Goal: Task Accomplishment & Management: Use online tool/utility

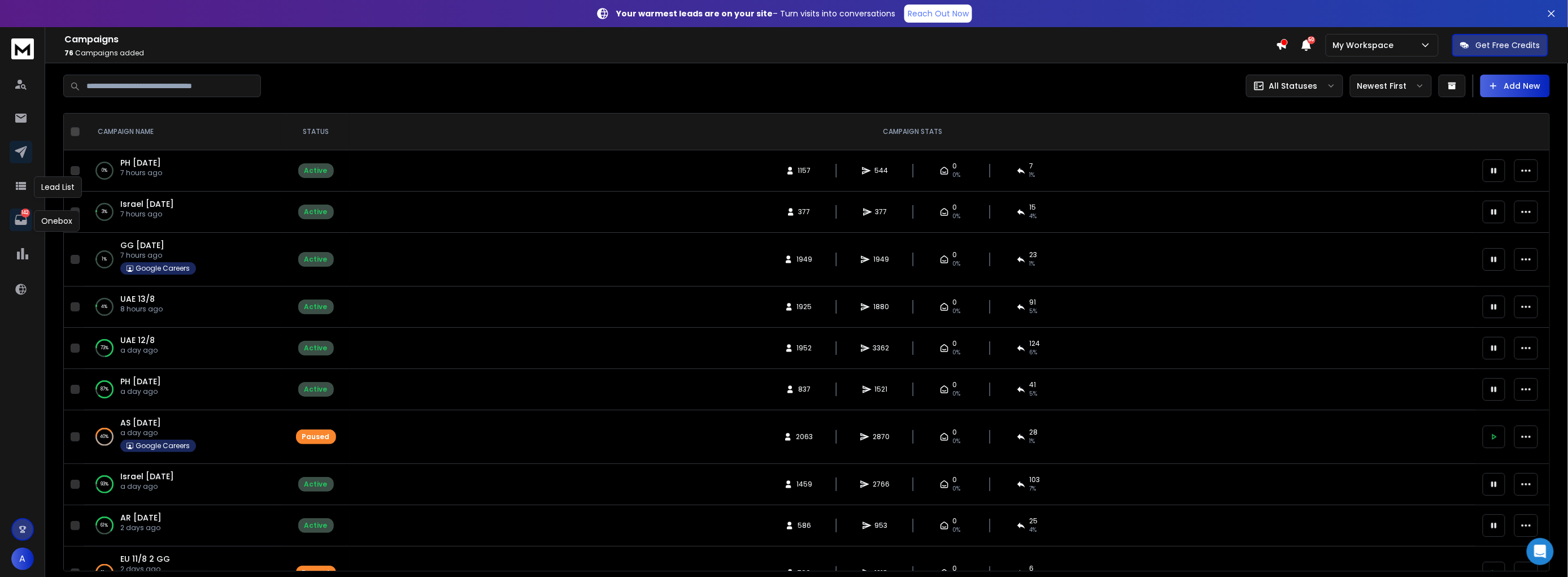
click at [27, 212] on p "142" at bounding box center [25, 213] width 9 height 9
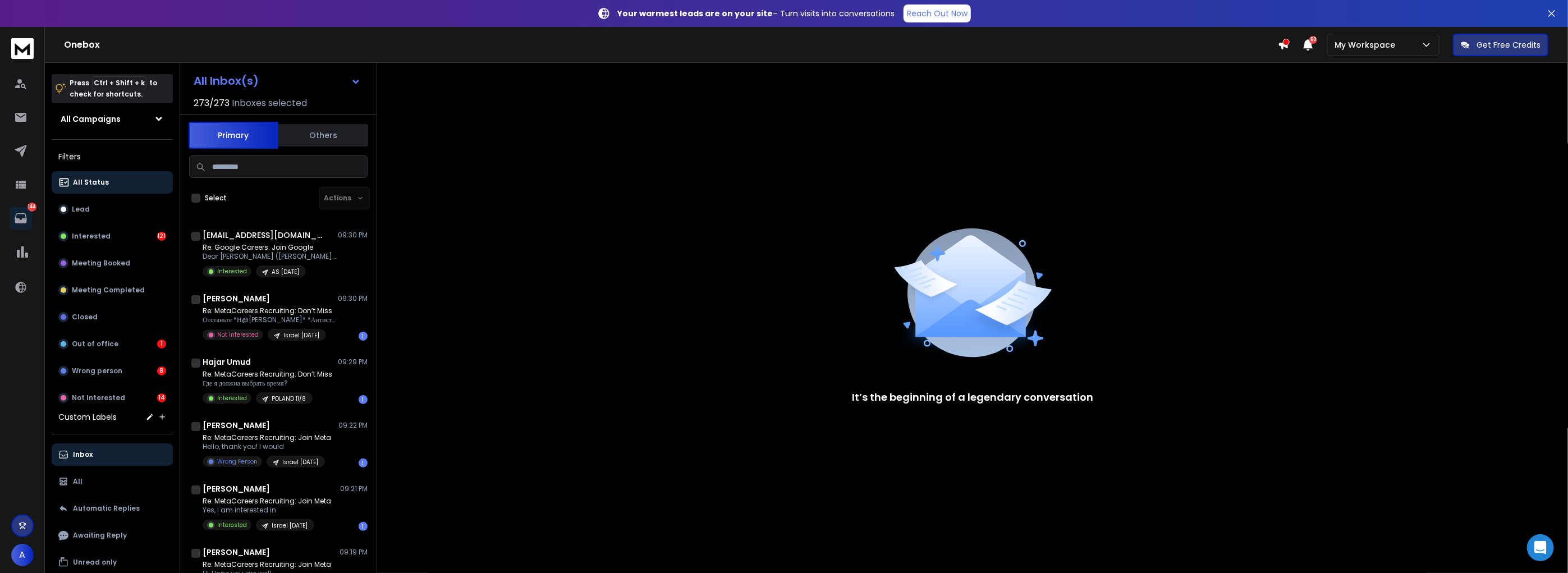
click at [981, 295] on icon at bounding box center [970, 273] width 111 height 75
click at [254, 318] on p "Отстаньте *Н@талья Качура* *Антистилист *" at bounding box center [270, 320] width 135 height 9
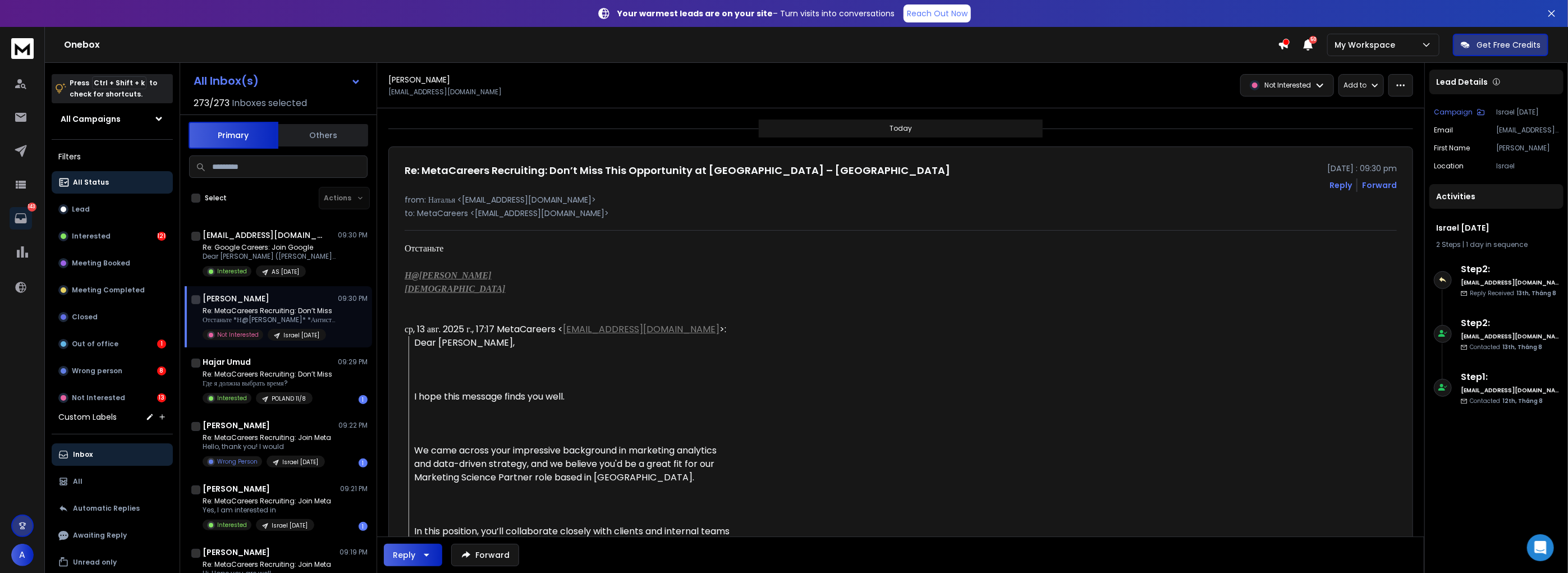
click at [313, 166] on input at bounding box center [278, 166] width 179 height 23
paste input "**********"
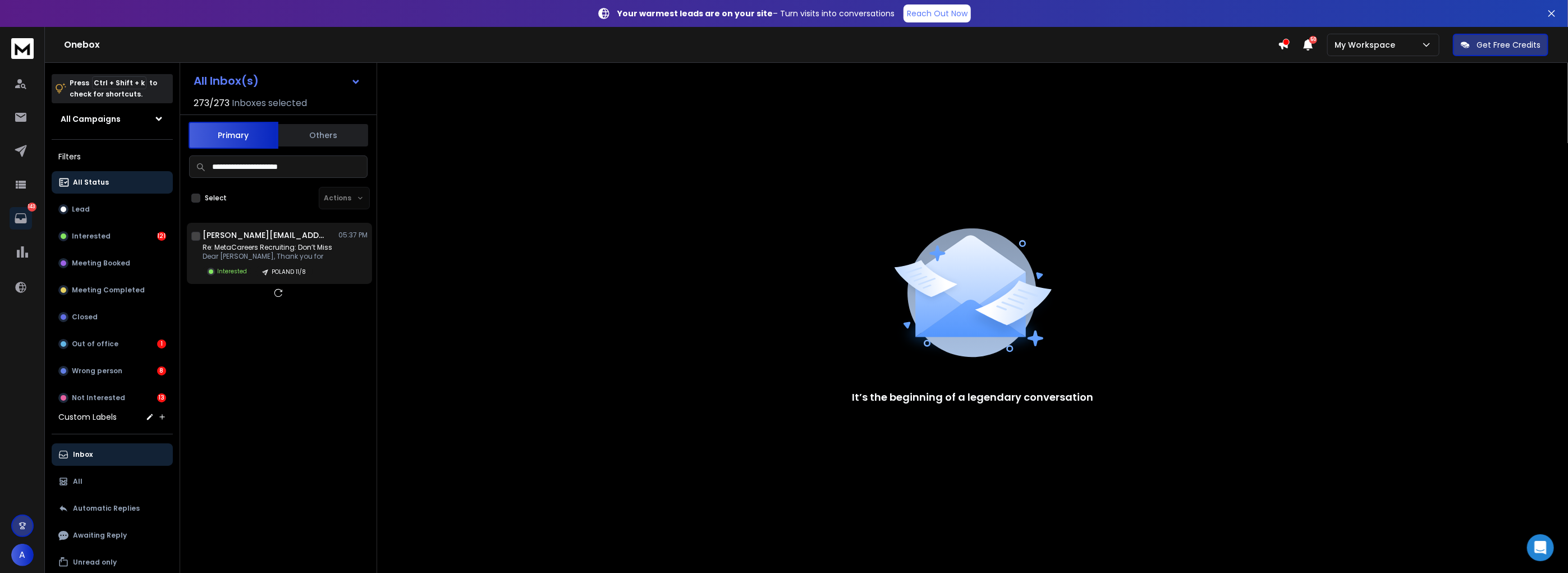
type input "**********"
click at [270, 254] on p "Dear Marta Saganek, Thank you for" at bounding box center [267, 256] width 130 height 9
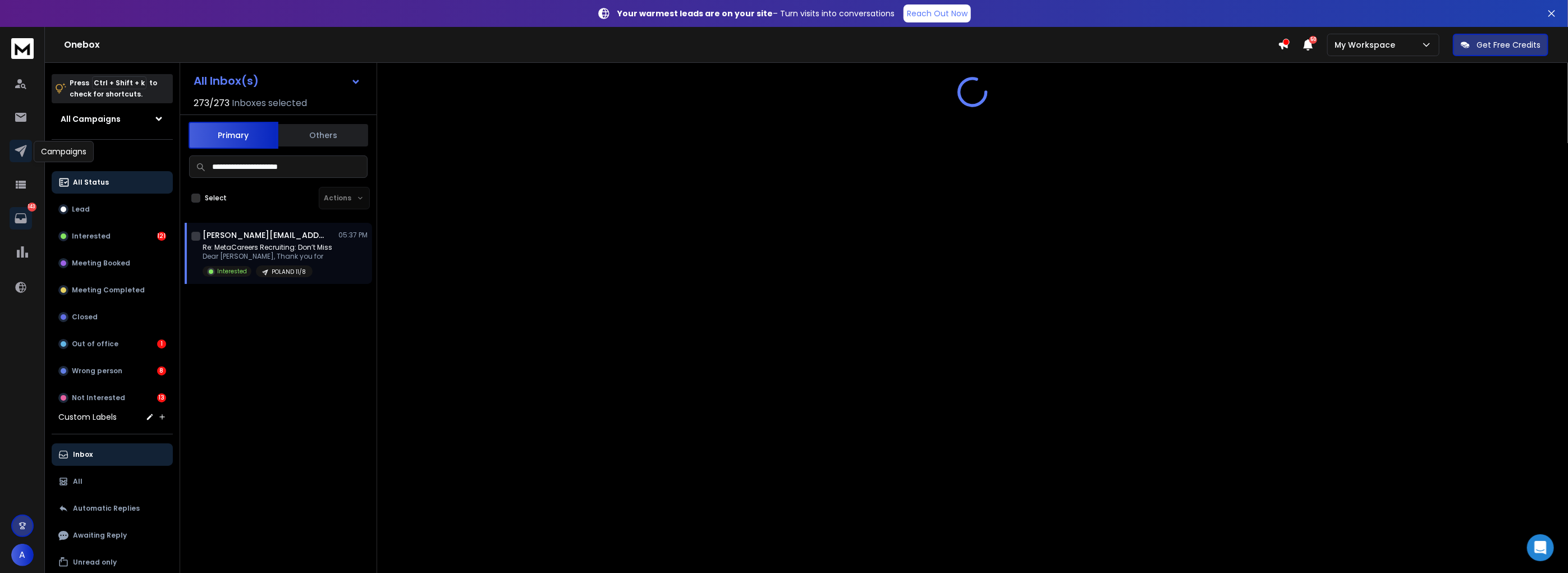
click at [18, 160] on link at bounding box center [21, 151] width 23 height 23
click at [14, 154] on icon at bounding box center [21, 151] width 14 height 14
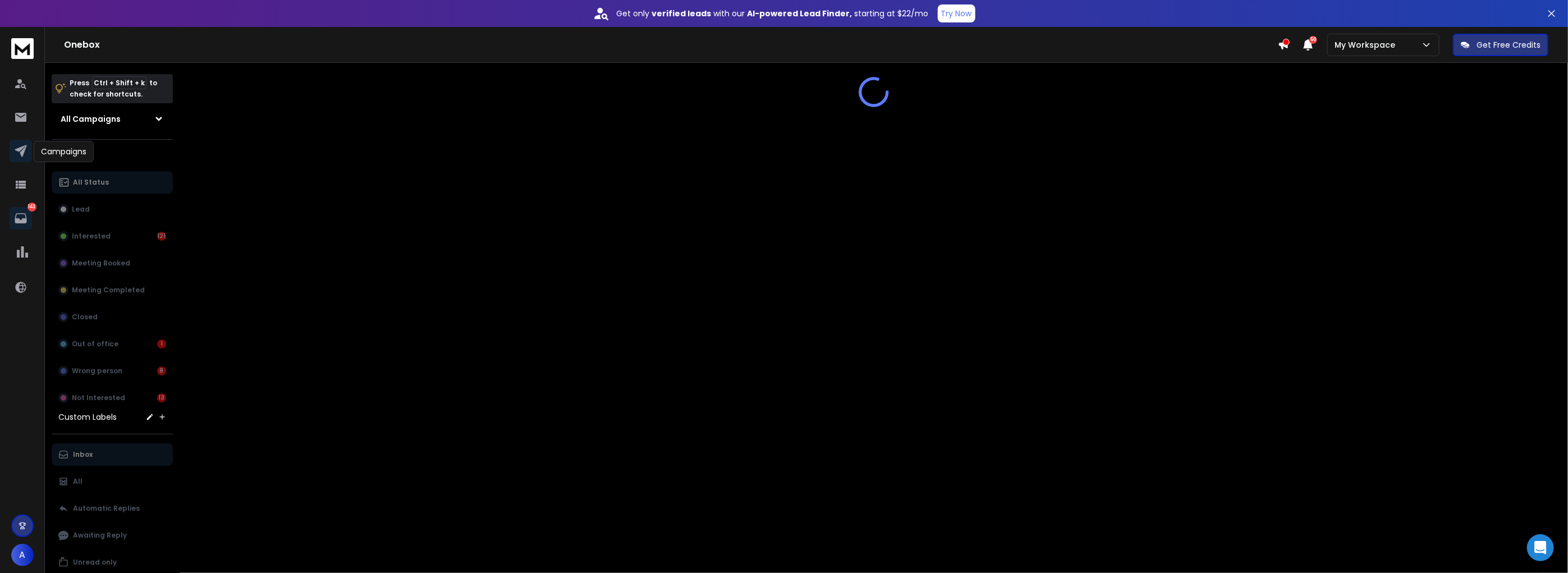
click at [23, 153] on icon at bounding box center [20, 150] width 12 height 12
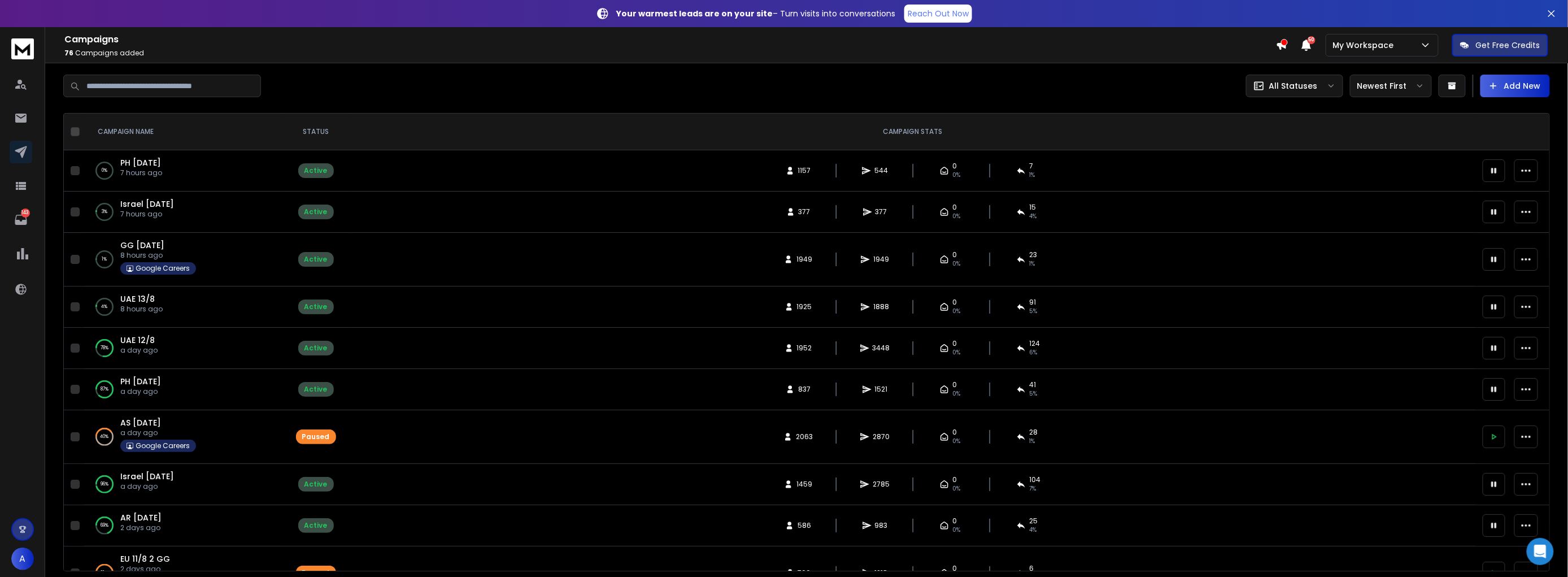
click at [913, 80] on div "Campaigns 76 Campaigns Added All Statuses Newest First Add New" at bounding box center [1178, 86] width 744 height 23
